Goal: Information Seeking & Learning: Find specific fact

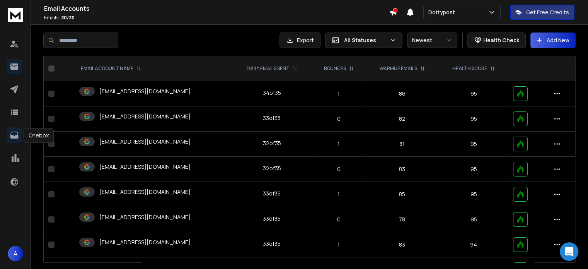
click at [13, 139] on icon at bounding box center [14, 134] width 9 height 9
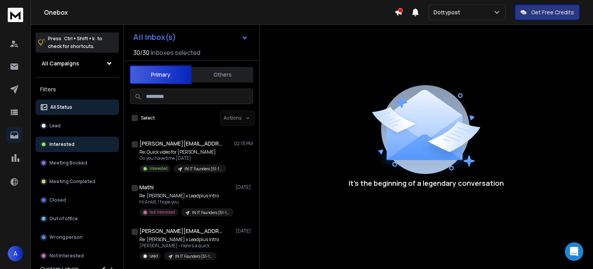
click at [70, 145] on p "Interested" at bounding box center [61, 144] width 25 height 6
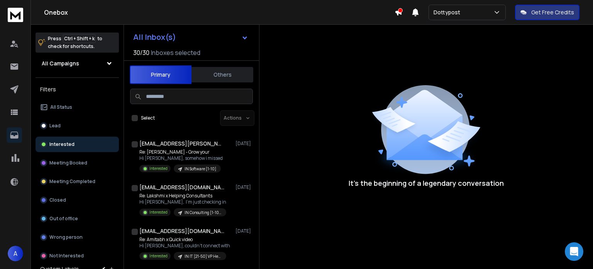
scroll to position [785, 0]
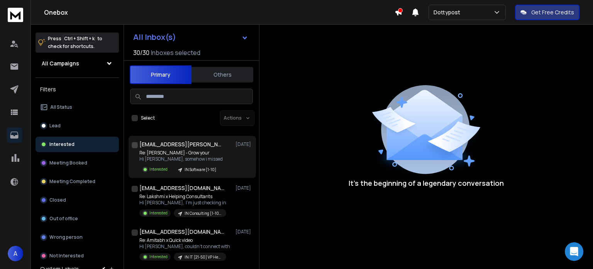
click at [224, 152] on div "Re: [PERSON_NAME] - Grow your Hi [PERSON_NAME], somehow i missed Interested IN …" at bounding box center [196, 162] width 114 height 24
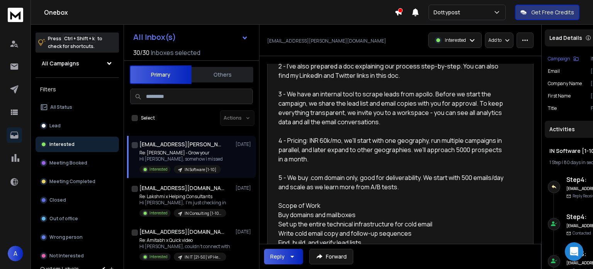
scroll to position [165, 0]
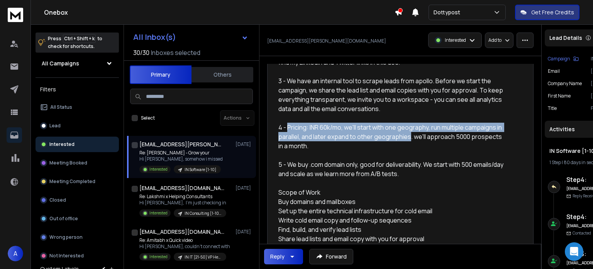
drag, startPoint x: 287, startPoint y: 126, endPoint x: 418, endPoint y: 135, distance: 130.9
click at [418, 135] on div "4 - Pricing: INR 60k/mo, we'll start with one geography, run multiple campaigns…" at bounding box center [392, 136] width 226 height 28
copy div "Pricing: INR 60k/mo, we'll start with one geography, run multiple campaigns in …"
click at [418, 135] on div "4 - Pricing: INR 60k/mo, we'll start with one geography, run multiple campaigns…" at bounding box center [392, 136] width 226 height 28
